Goal: Task Accomplishment & Management: Manage account settings

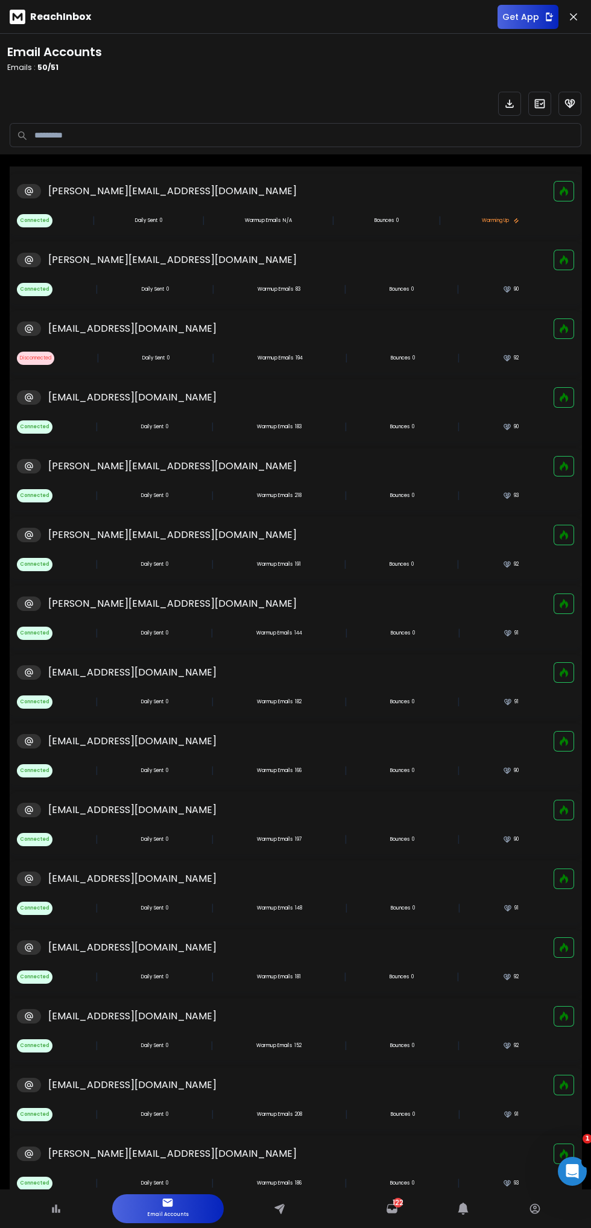
click at [398, 1203] on span "122" at bounding box center [398, 1203] width 11 height 10
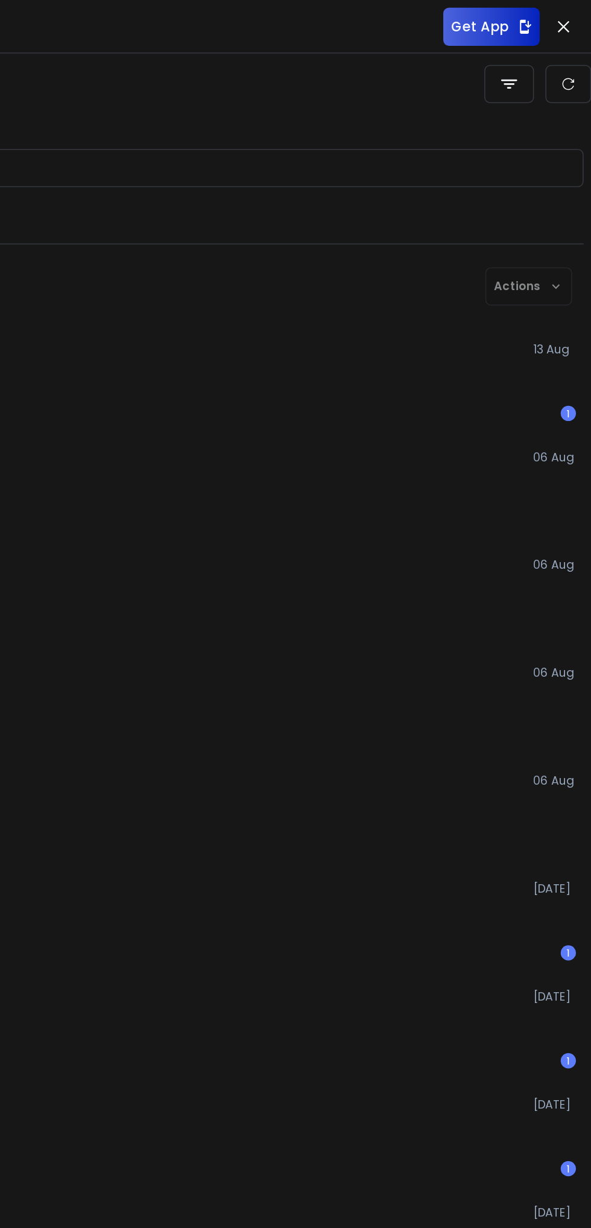
scroll to position [3, 0]
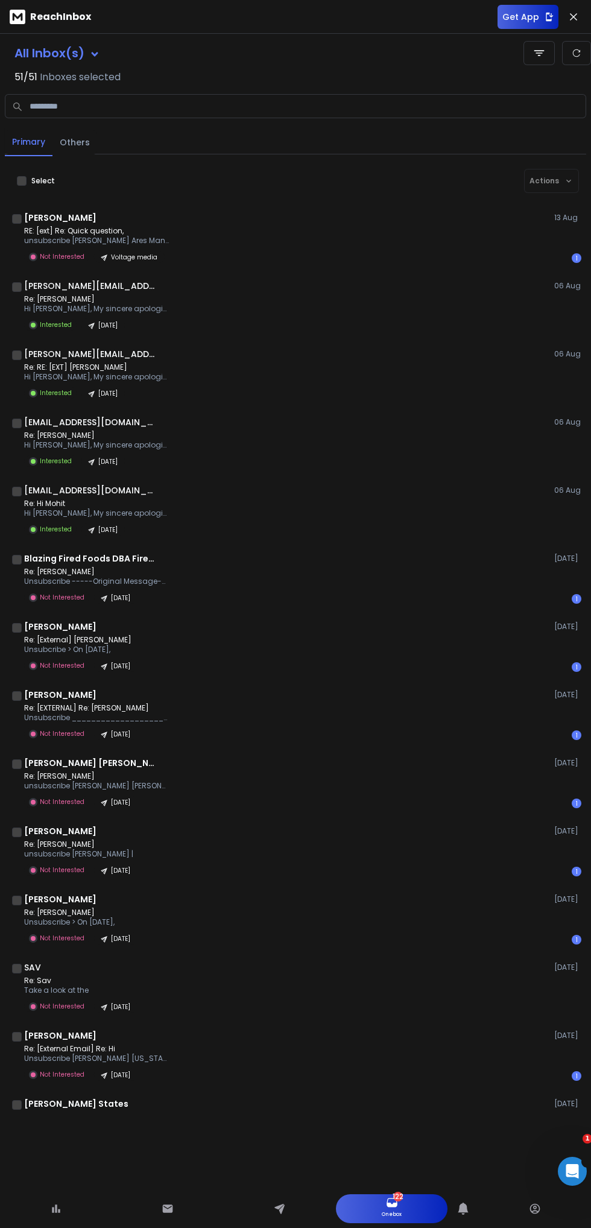
click at [535, 1209] on icon at bounding box center [535, 1208] width 4 height 4
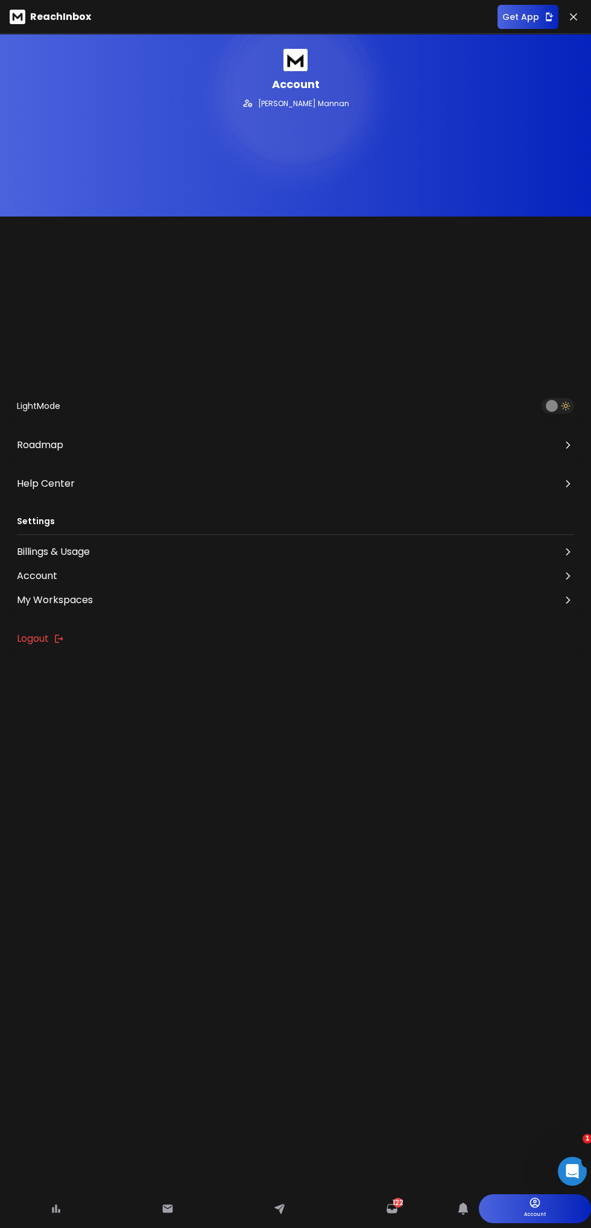
click at [48, 640] on p "Logout" at bounding box center [33, 639] width 32 height 14
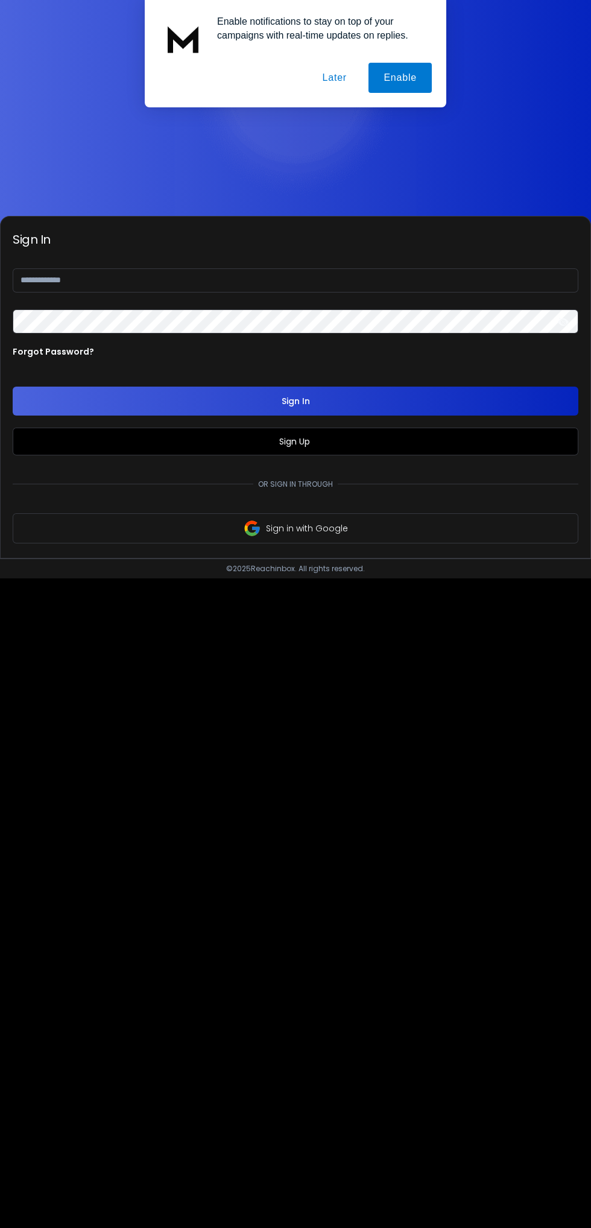
click at [125, 532] on button "Sign in with Google" at bounding box center [296, 528] width 566 height 30
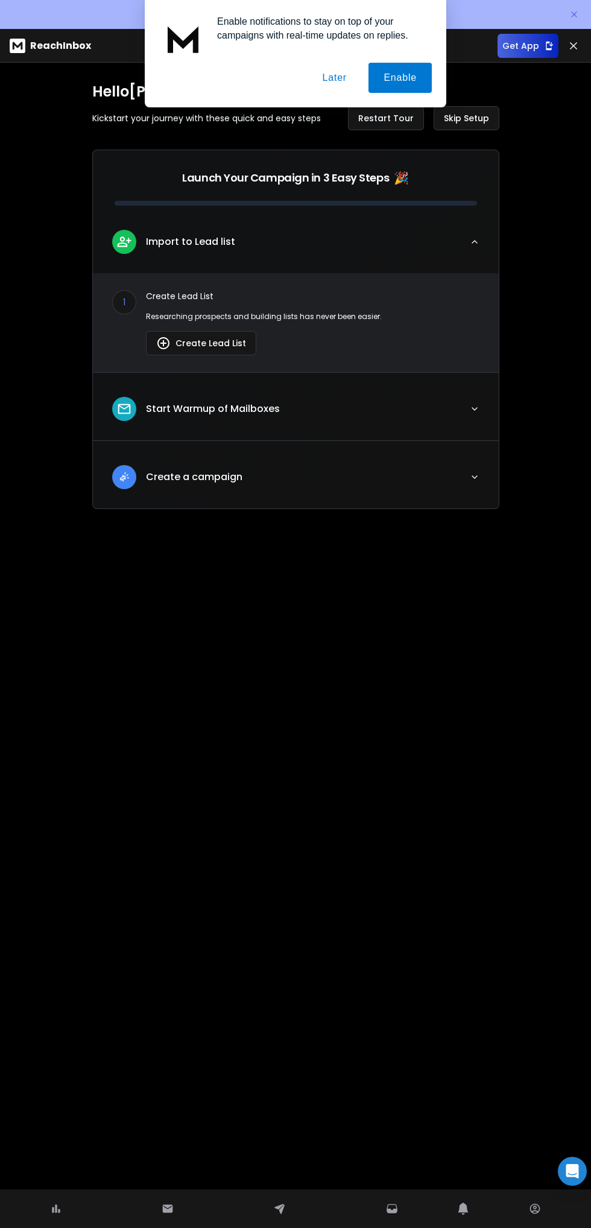
click at [535, 1209] on icon at bounding box center [535, 1208] width 4 height 4
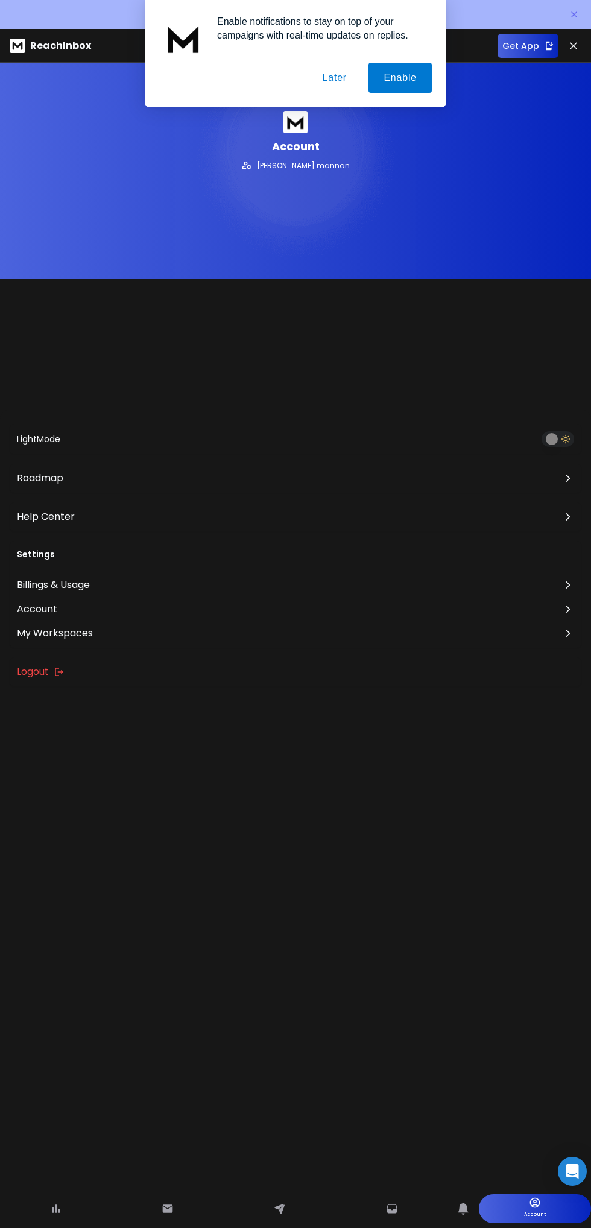
click at [72, 633] on p "My Workspaces" at bounding box center [55, 633] width 76 height 14
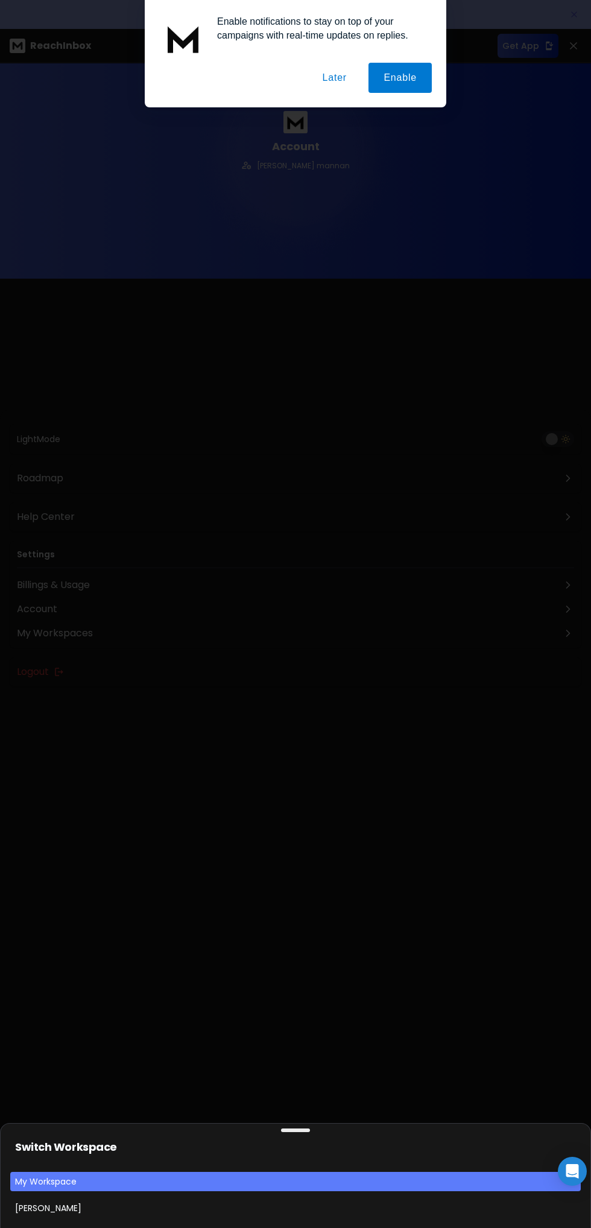
click at [328, 1208] on div "Abdul Manan" at bounding box center [295, 1208] width 561 height 12
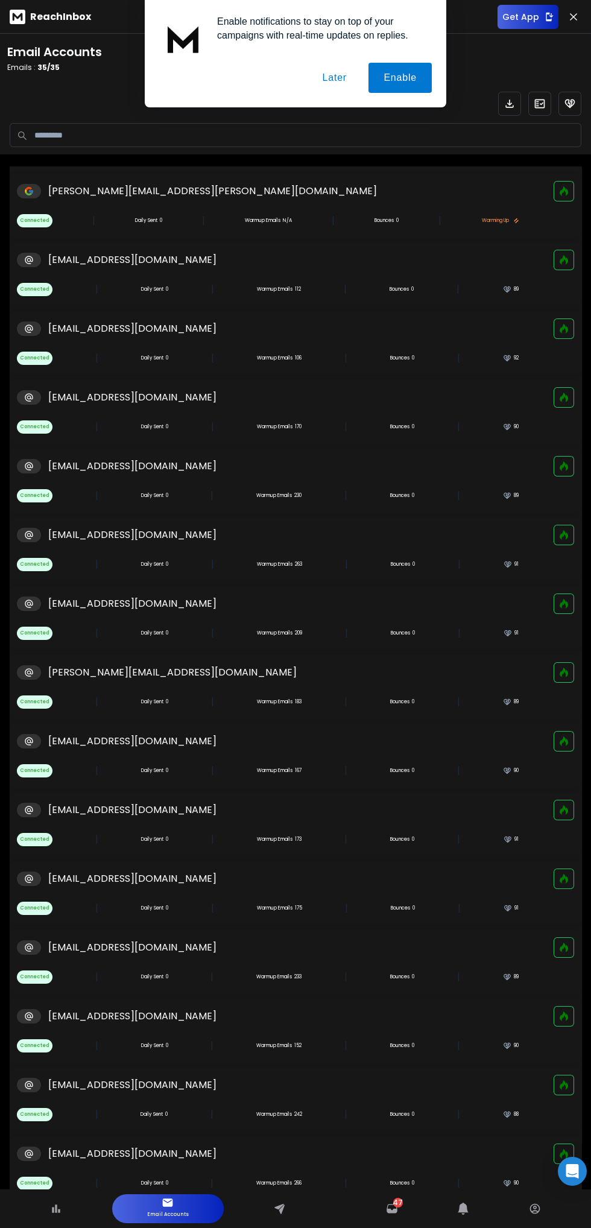
click at [398, 1203] on span "47" at bounding box center [398, 1203] width 10 height 10
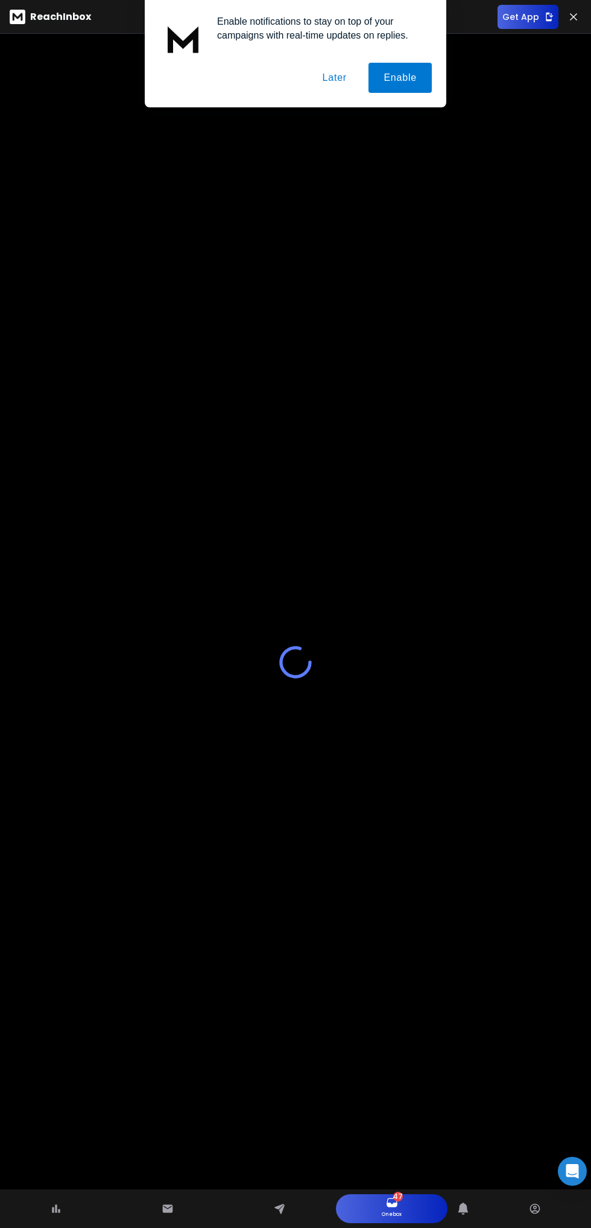
click at [337, 77] on button "Later" at bounding box center [334, 78] width 54 height 30
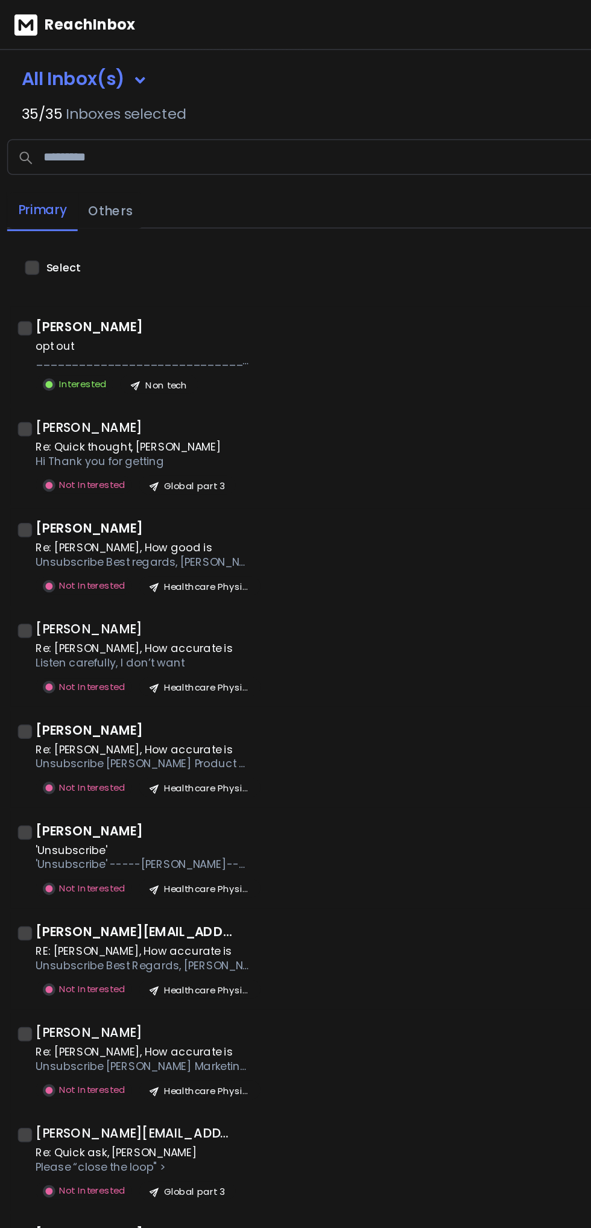
click at [69, 227] on div "[PERSON_NAME] 08:04 AM opt out ________________________________ From: [PERSON_N…" at bounding box center [302, 240] width 557 height 51
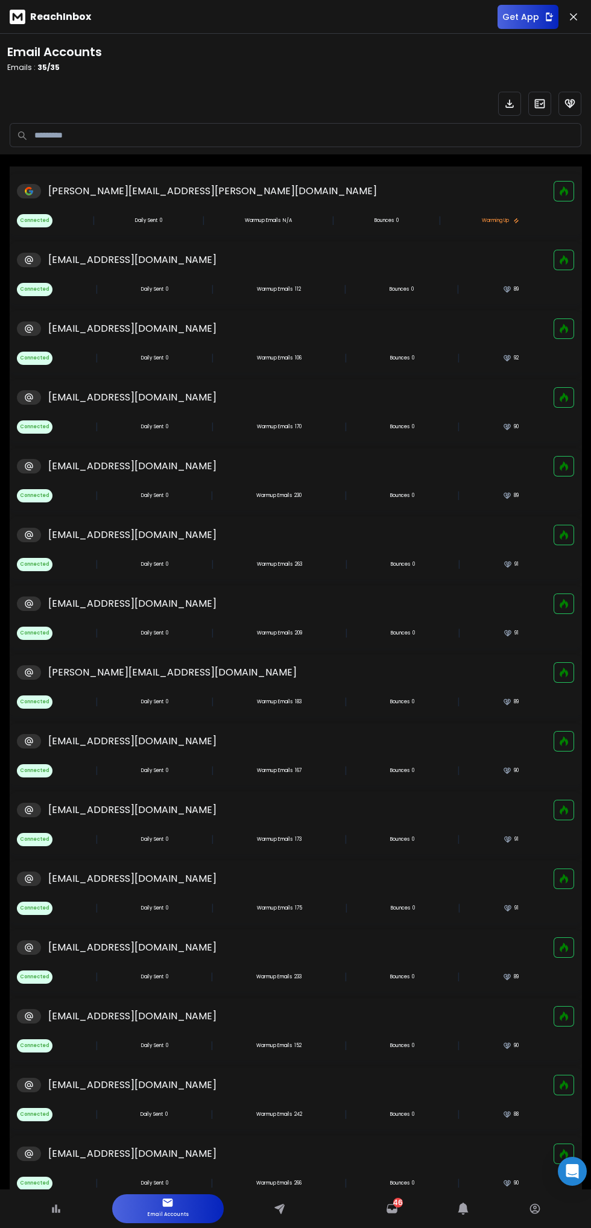
click at [191, 191] on p "[PERSON_NAME][EMAIL_ADDRESS][PERSON_NAME][DOMAIN_NAME]" at bounding box center [212, 191] width 329 height 14
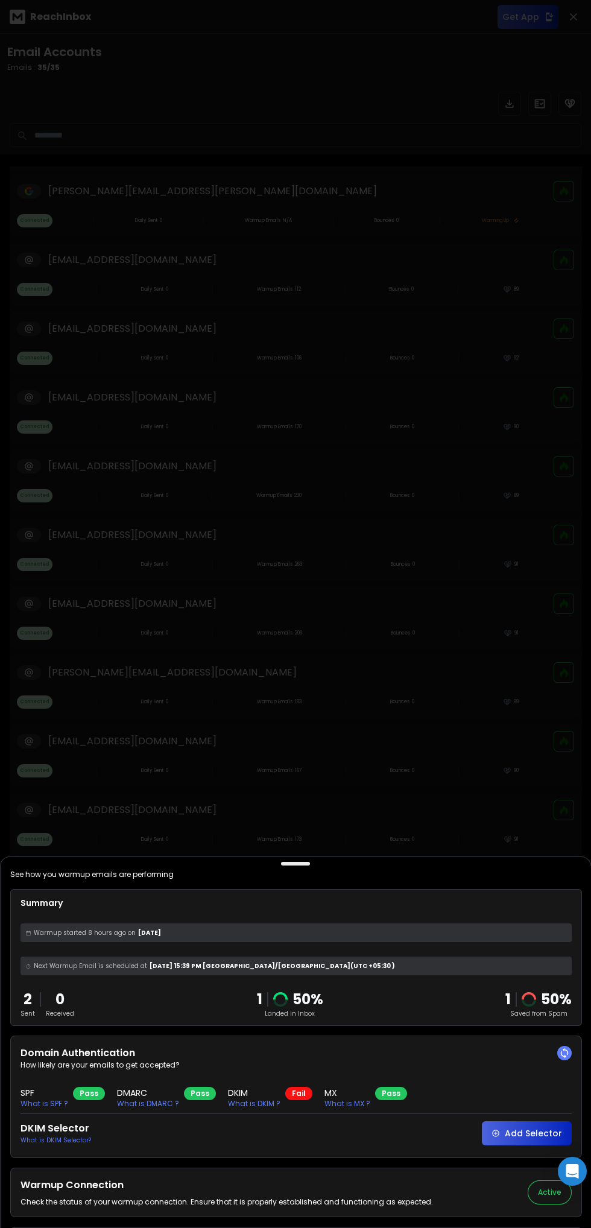
scroll to position [91, 0]
